Goal: Task Accomplishment & Management: Manage account settings

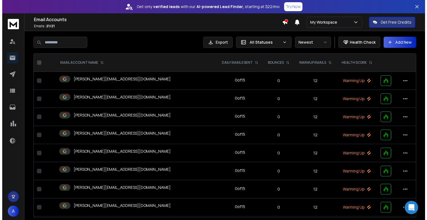
scroll to position [239, 0]
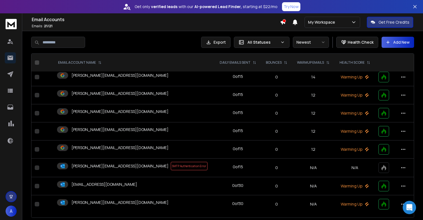
click at [293, 148] on td "12" at bounding box center [314, 150] width 43 height 18
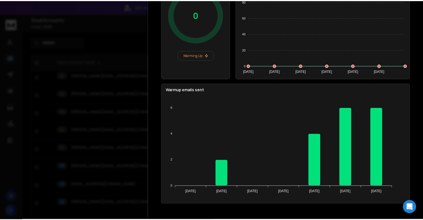
scroll to position [0, 0]
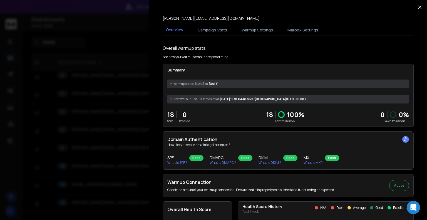
click at [420, 7] on icon "button" at bounding box center [420, 7] width 6 height 6
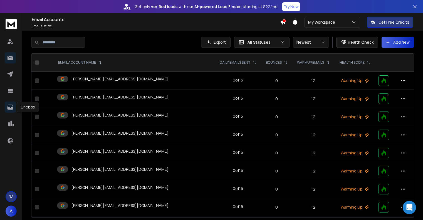
click at [14, 107] on link at bounding box center [10, 107] width 11 height 11
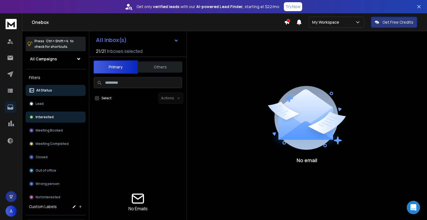
click at [48, 118] on p "Interested" at bounding box center [45, 117] width 18 height 4
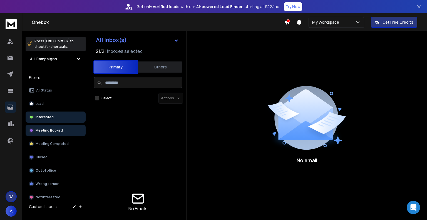
click at [55, 132] on p "Meeting Booked" at bounding box center [49, 130] width 27 height 4
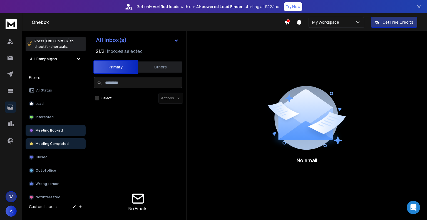
click at [55, 145] on p "Meeting Completed" at bounding box center [52, 144] width 33 height 4
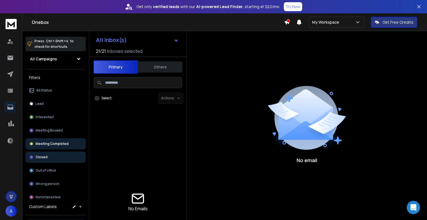
click at [52, 159] on button "Closed" at bounding box center [56, 157] width 60 height 11
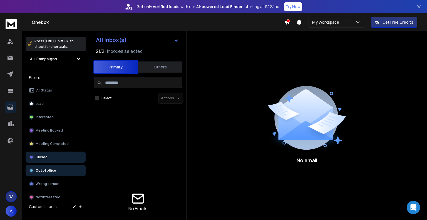
click at [56, 173] on button "Out of office" at bounding box center [56, 170] width 60 height 11
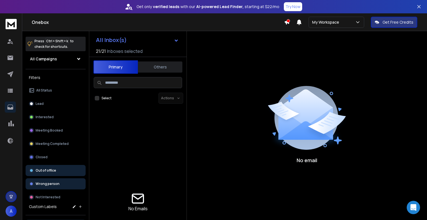
click at [54, 185] on p "Wrong person" at bounding box center [48, 184] width 24 height 4
drag, startPoint x: 49, startPoint y: 198, endPoint x: 44, endPoint y: 148, distance: 50.6
click at [49, 198] on p "Not Interested" at bounding box center [48, 197] width 25 height 4
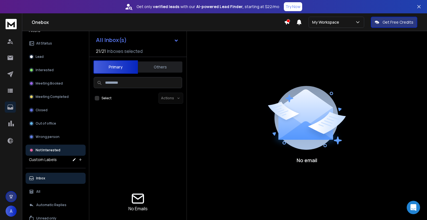
scroll to position [86, 0]
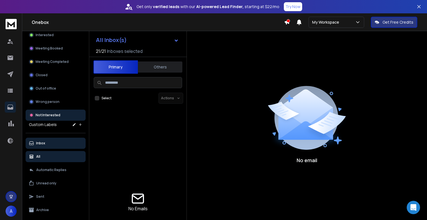
click at [56, 155] on button "All" at bounding box center [56, 156] width 60 height 11
click at [55, 141] on button "Inbox" at bounding box center [56, 143] width 60 height 11
click at [53, 151] on button "All" at bounding box center [56, 156] width 60 height 11
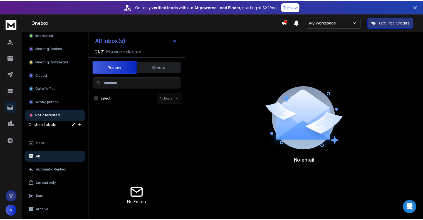
scroll to position [0, 0]
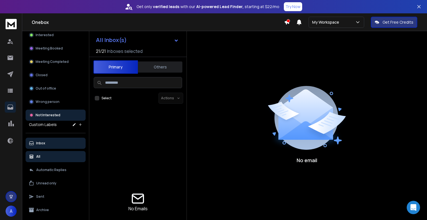
click at [41, 142] on div "Inbox" at bounding box center [37, 143] width 16 height 7
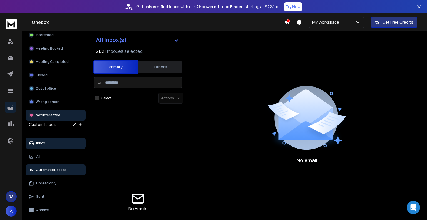
click at [58, 169] on button "Automatic Replies" at bounding box center [56, 169] width 60 height 11
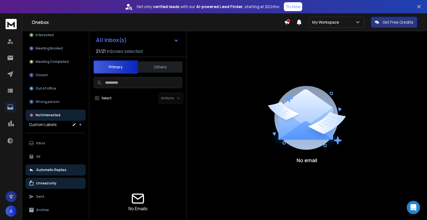
click at [61, 178] on button "Unread only" at bounding box center [56, 183] width 60 height 11
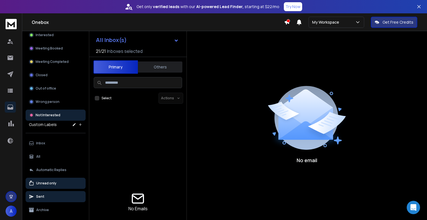
click at [61, 191] on button "Sent" at bounding box center [56, 196] width 60 height 11
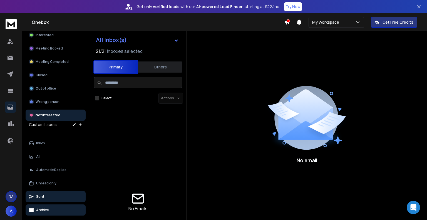
click at [55, 206] on button "Archive" at bounding box center [56, 210] width 60 height 11
click at [55, 195] on button "Sent" at bounding box center [56, 196] width 60 height 11
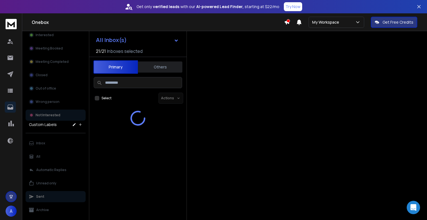
click at [55, 181] on div "Inbox All Automatic Replies Unread only Sent Archive" at bounding box center [56, 183] width 60 height 91
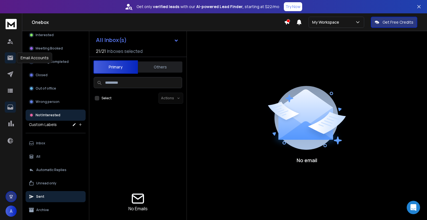
click at [10, 57] on icon at bounding box center [11, 58] width 6 height 4
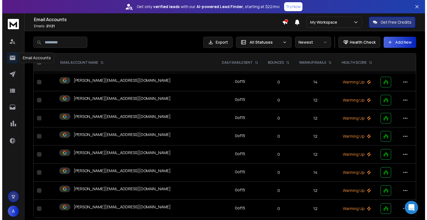
scroll to position [239, 0]
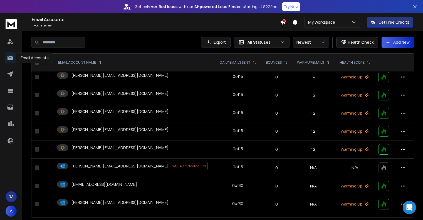
click at [118, 127] on p "[PERSON_NAME][EMAIL_ADDRESS][DOMAIN_NAME]" at bounding box center [120, 130] width 97 height 6
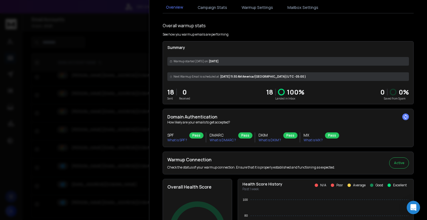
scroll to position [0, 0]
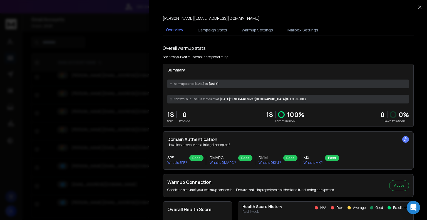
click at [245, 28] on button "Warmup Settings" at bounding box center [258, 30] width 38 height 12
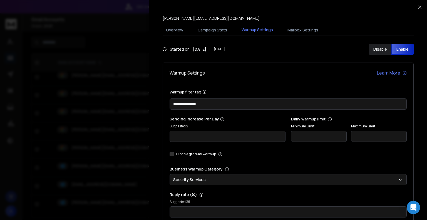
click at [202, 18] on p "[PERSON_NAME][EMAIL_ADDRESS][DOMAIN_NAME]" at bounding box center [211, 19] width 97 height 6
click at [229, 18] on div "[PERSON_NAME][EMAIL_ADDRESS][DOMAIN_NAME]" at bounding box center [288, 19] width 251 height 6
drag, startPoint x: 227, startPoint y: 19, endPoint x: 176, endPoint y: 20, distance: 51.5
click at [176, 20] on div "[PERSON_NAME][EMAIL_ADDRESS][DOMAIN_NAME]" at bounding box center [288, 19] width 251 height 6
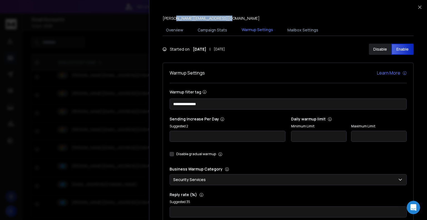
copy p "[DOMAIN_NAME]"
